Goal: Task Accomplishment & Management: Use online tool/utility

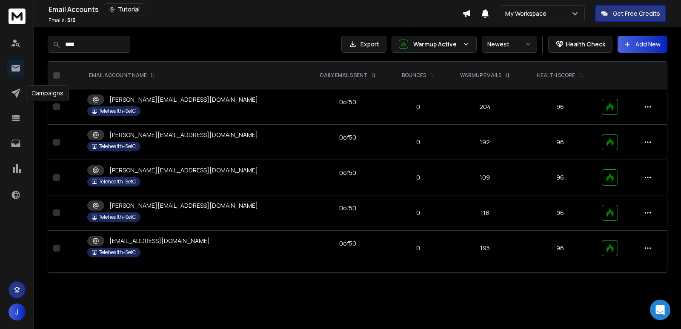
click at [16, 94] on icon at bounding box center [15, 93] width 9 height 9
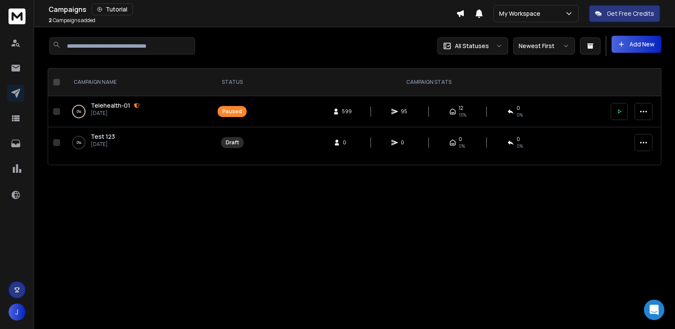
click at [636, 44] on button "Add New" at bounding box center [636, 44] width 50 height 17
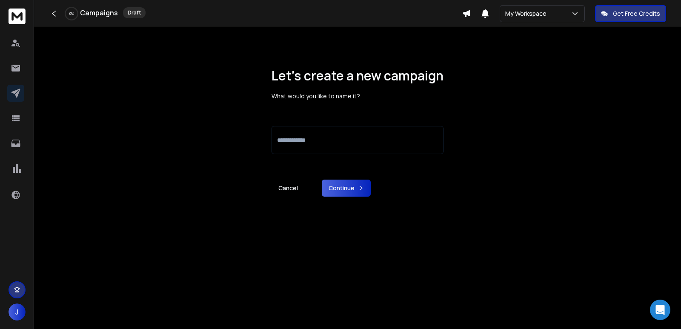
drag, startPoint x: 297, startPoint y: 135, endPoint x: 302, endPoint y: 143, distance: 9.6
click at [297, 137] on input at bounding box center [358, 140] width 172 height 28
type input "**********"
click at [342, 188] on button "Continue" at bounding box center [346, 188] width 49 height 17
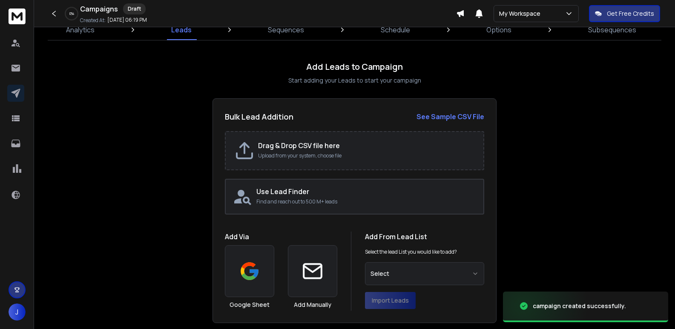
scroll to position [47, 0]
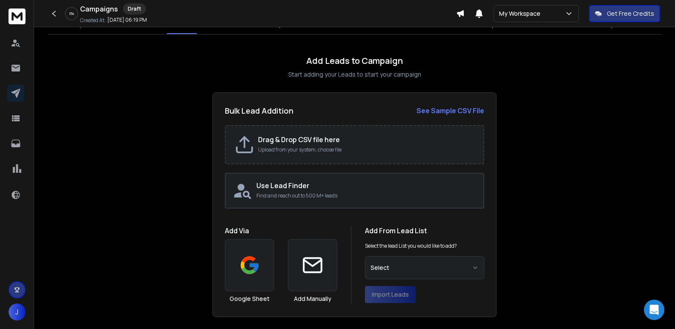
click at [280, 136] on h2 "Drag & Drop CSV file here" at bounding box center [366, 140] width 217 height 10
type input "**********"
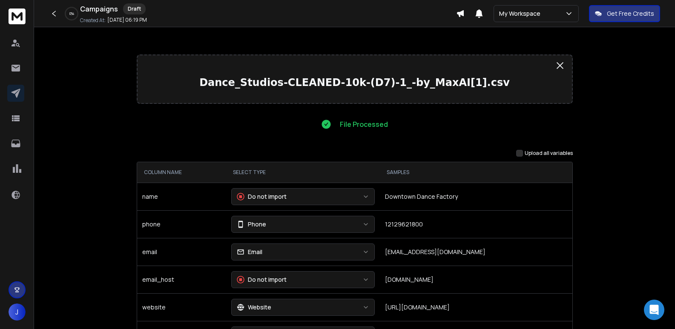
click at [295, 198] on button "Do not import" at bounding box center [302, 196] width 143 height 17
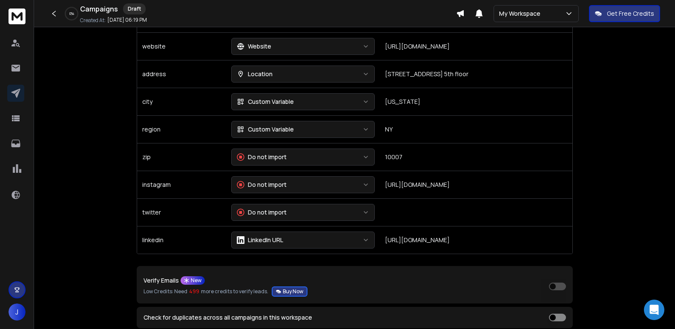
scroll to position [310, 0]
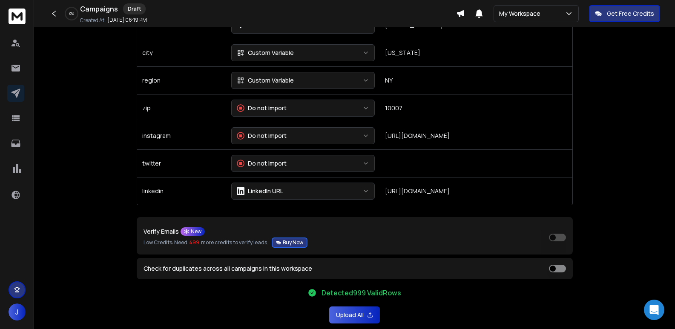
drag, startPoint x: 356, startPoint y: 315, endPoint x: 512, endPoint y: 279, distance: 159.9
click at [500, 287] on div "Dance_Studios-CLEANED-10k-(D7)-1_-by_MaxAI[1].csv File Processed Upload all var…" at bounding box center [355, 41] width 436 height 593
click at [560, 271] on button "Check for duplicates across all campaigns in this workspace" at bounding box center [557, 269] width 17 height 8
click at [355, 315] on button "Upload All" at bounding box center [354, 315] width 51 height 17
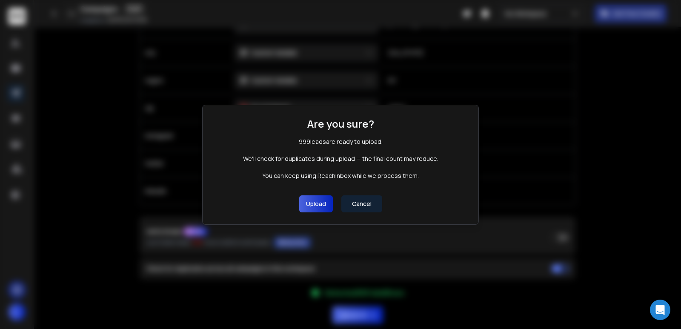
click at [324, 204] on button "Upload" at bounding box center [316, 203] width 34 height 17
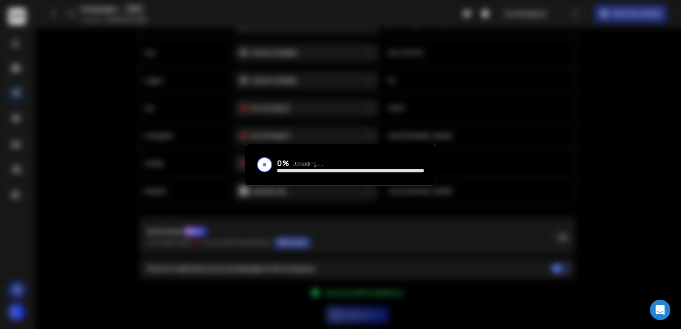
click at [324, 204] on div "0 % Uploading....." at bounding box center [340, 164] width 681 height 329
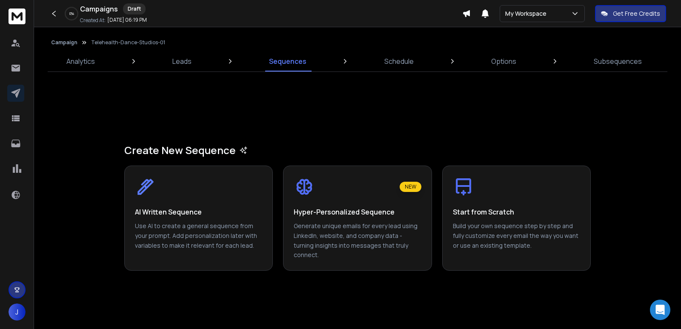
click at [194, 233] on p "Use AI to create a general sequence from your prompt. Add personalization later…" at bounding box center [198, 240] width 127 height 39
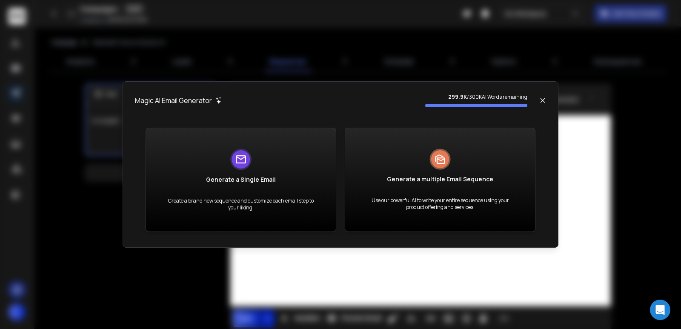
click at [433, 198] on p "Use our powerful AI to write your entire sequence using your product offering a…" at bounding box center [440, 204] width 149 height 14
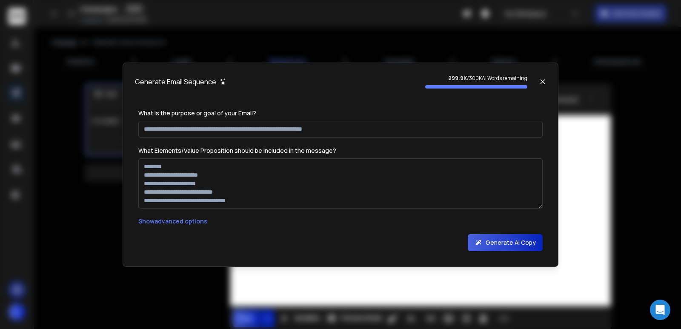
click at [213, 130] on input at bounding box center [340, 129] width 405 height 17
click at [180, 127] on input at bounding box center [340, 129] width 405 height 17
type input "**********"
click at [166, 219] on p "Show advanced options" at bounding box center [340, 221] width 405 height 9
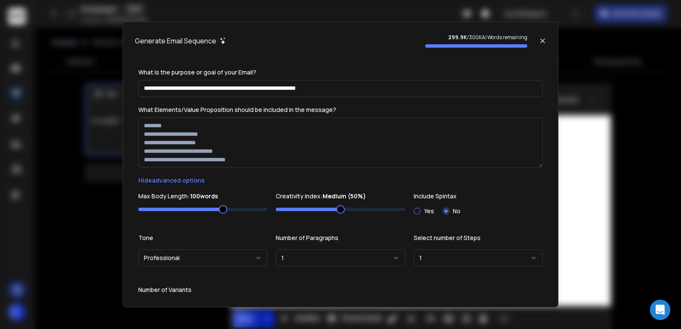
click at [543, 41] on icon at bounding box center [543, 40] width 7 height 7
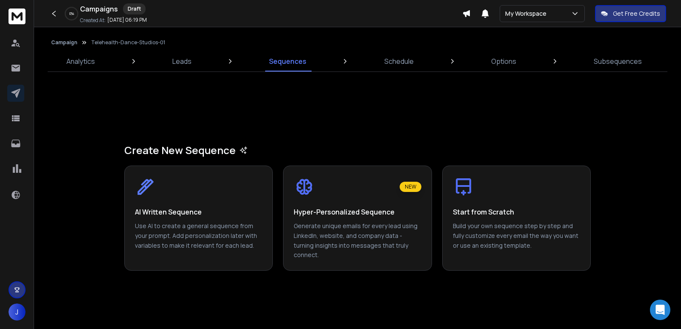
click at [473, 197] on icon "button" at bounding box center [463, 186] width 21 height 21
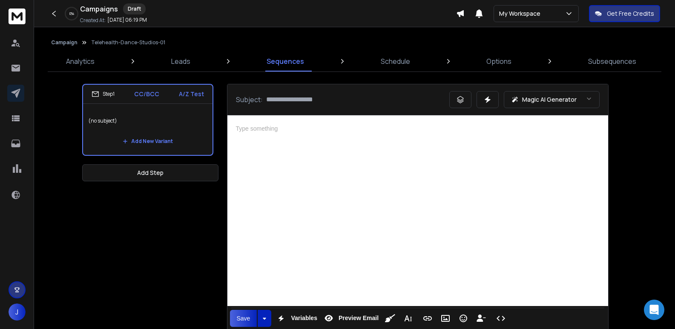
click at [297, 105] on div "Subject: Magic AI Generator" at bounding box center [417, 99] width 381 height 31
click at [273, 100] on input at bounding box center [353, 100] width 175 height 10
click at [293, 106] on div "Subject: Magic AI Generator" at bounding box center [417, 99] width 381 height 31
click at [285, 99] on input at bounding box center [353, 100] width 175 height 10
